Goal: Navigation & Orientation: Find specific page/section

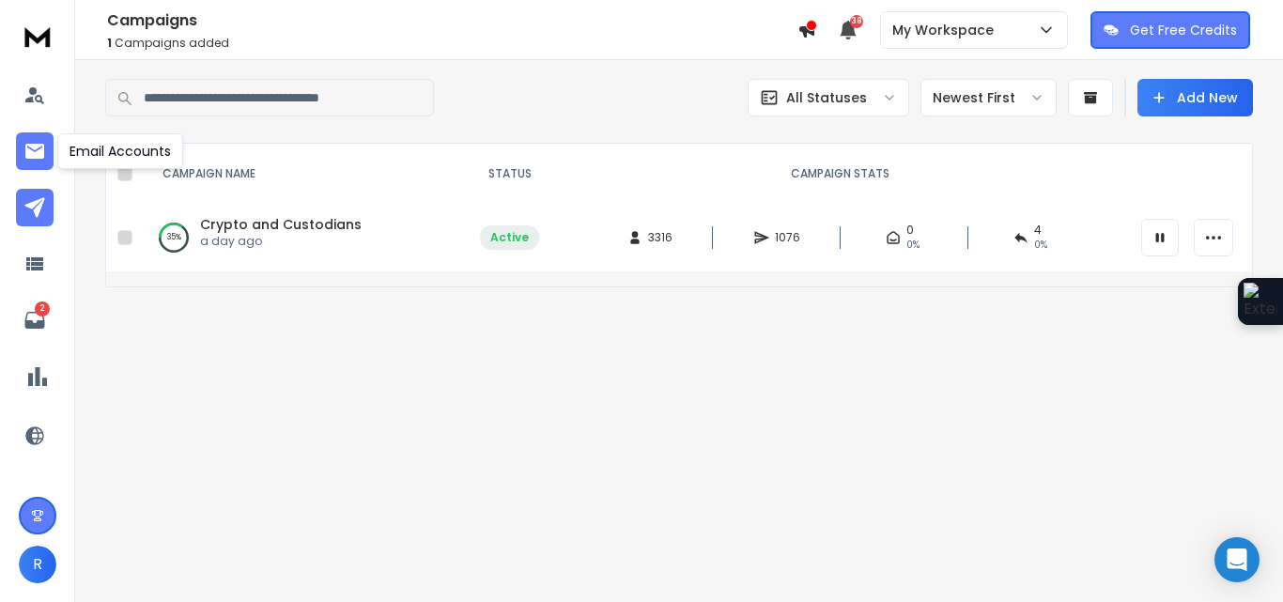
click at [34, 158] on icon at bounding box center [34, 151] width 19 height 15
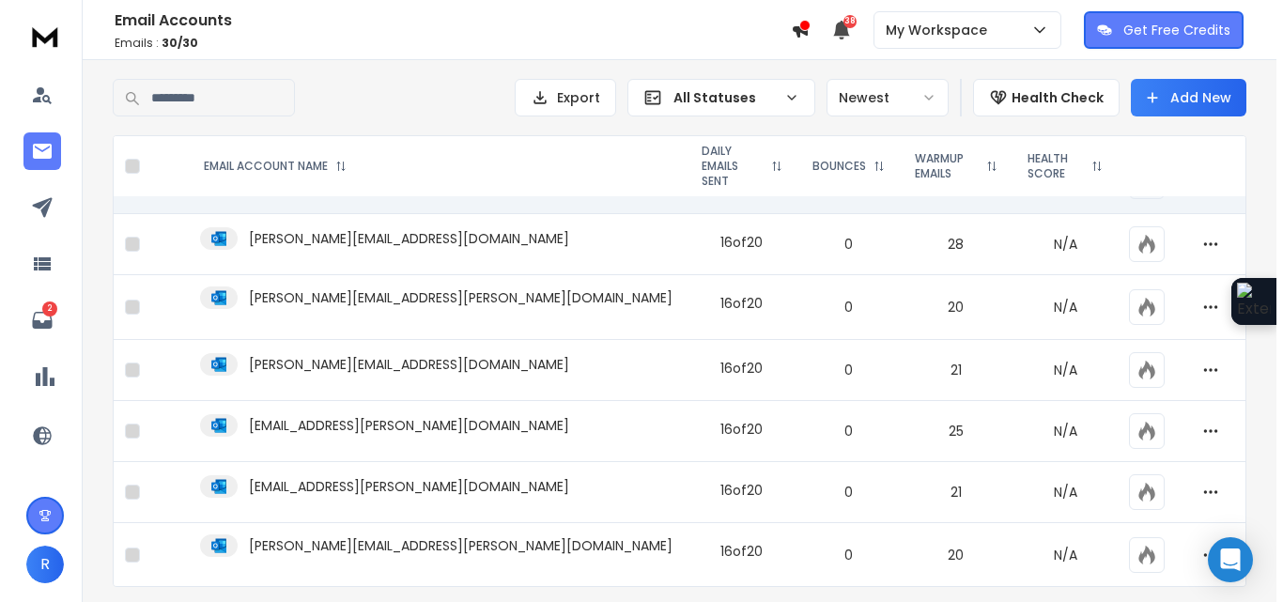
scroll to position [1457, 0]
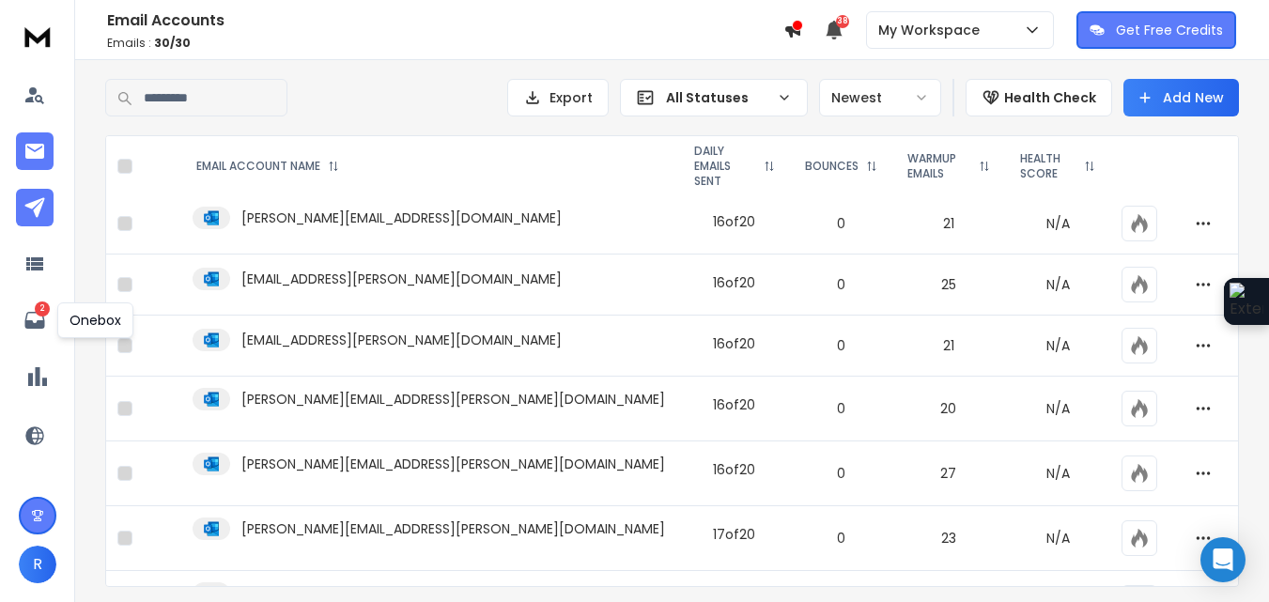
click at [38, 214] on icon at bounding box center [34, 207] width 20 height 20
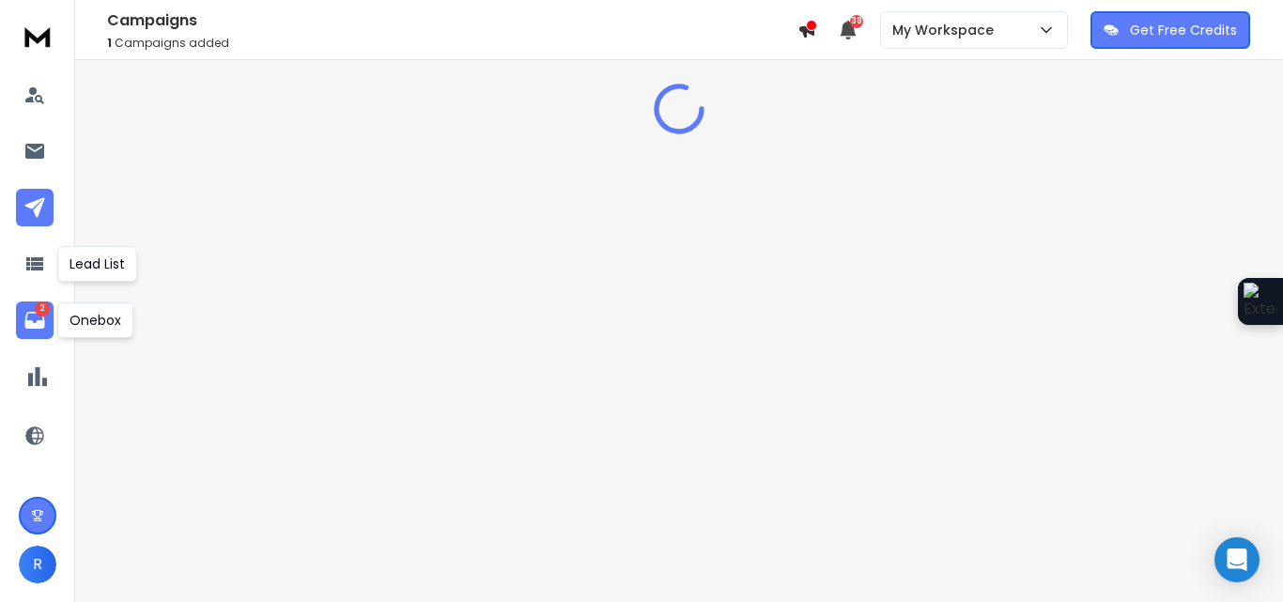
click at [40, 313] on p "2" at bounding box center [42, 309] width 15 height 15
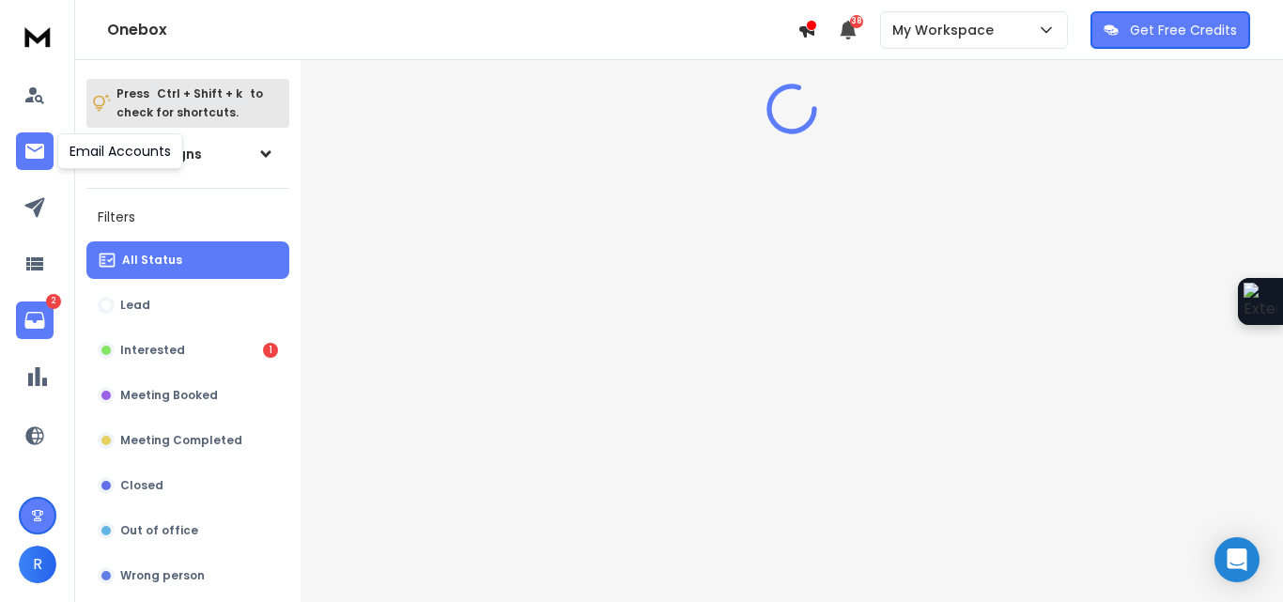
click at [39, 156] on icon at bounding box center [34, 151] width 19 height 15
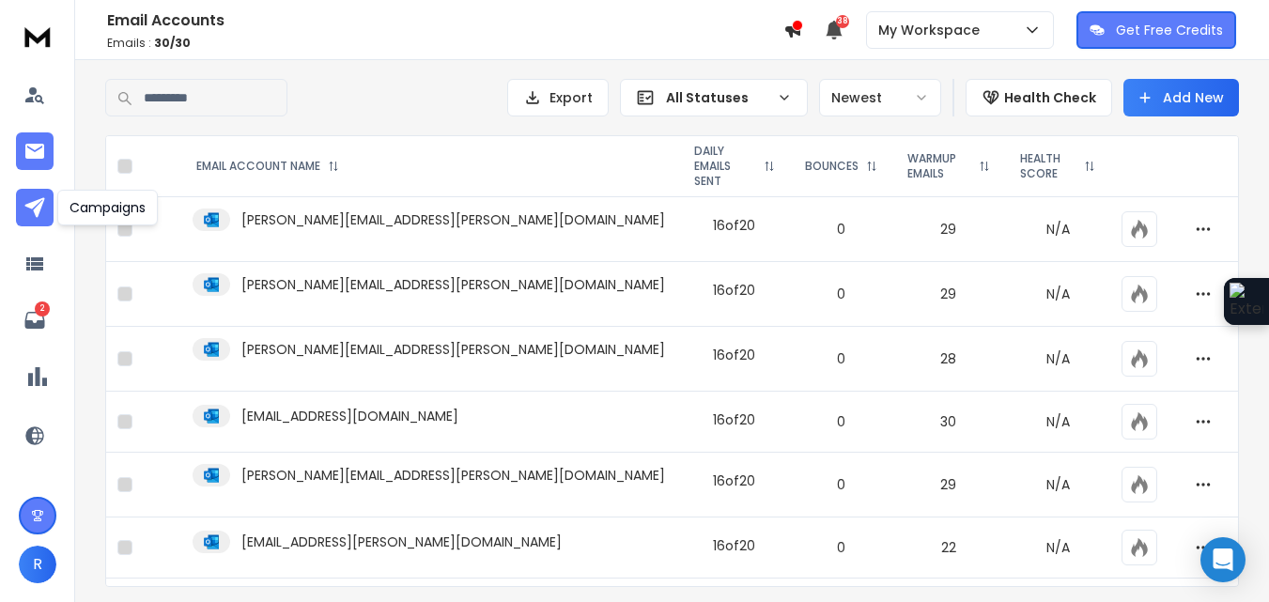
click at [42, 201] on icon at bounding box center [34, 207] width 20 height 20
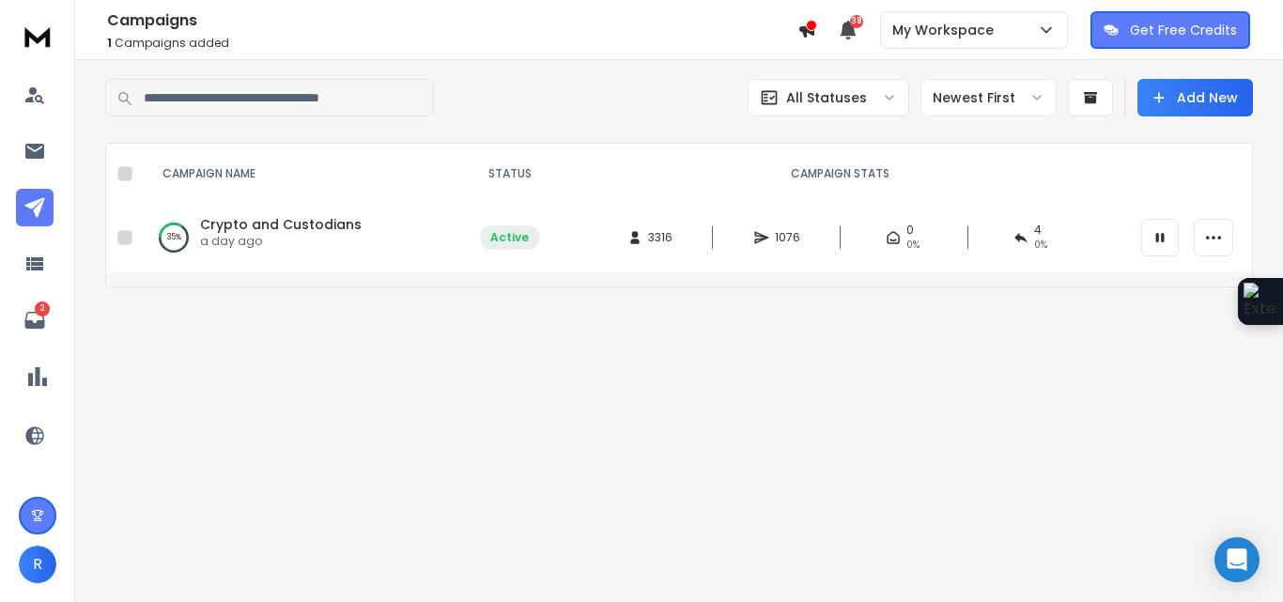
click at [533, 108] on div at bounding box center [392, 98] width 574 height 38
